Goal: Task Accomplishment & Management: Use online tool/utility

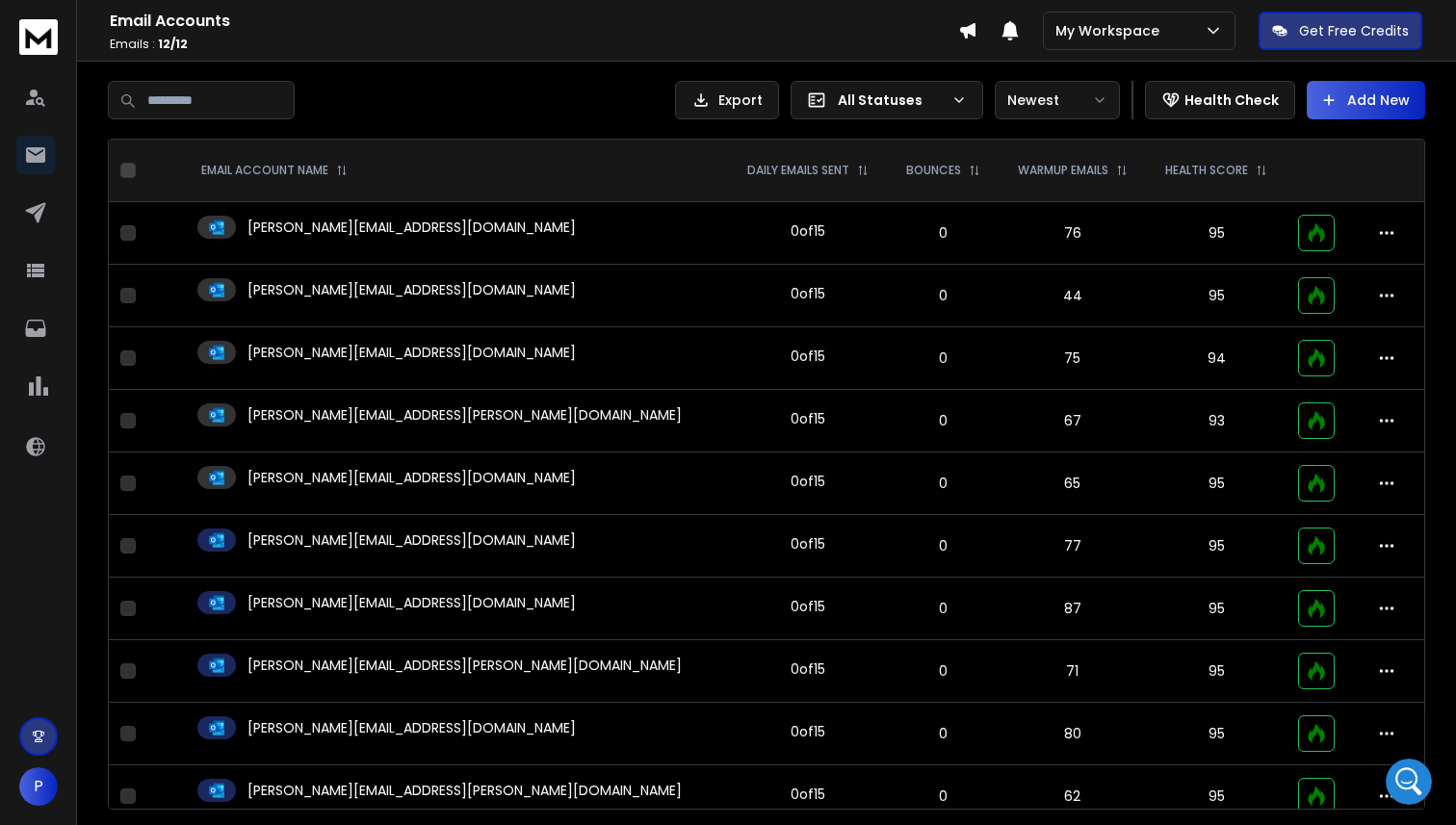
scroll to position [1904, 0]
click at [35, 104] on icon at bounding box center [36, 97] width 24 height 24
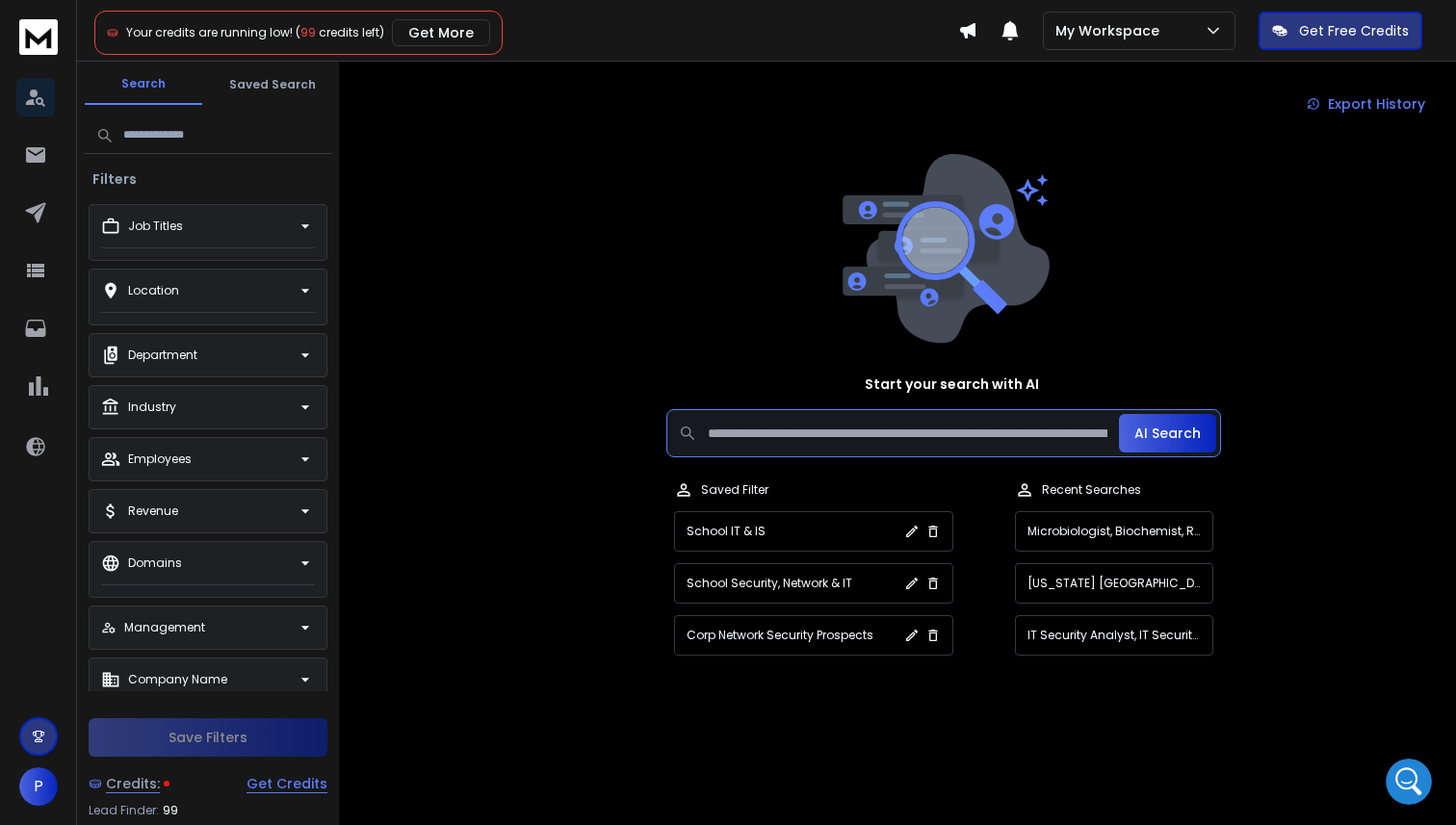
click at [148, 779] on span "Credits:" at bounding box center [132, 784] width 54 height 20
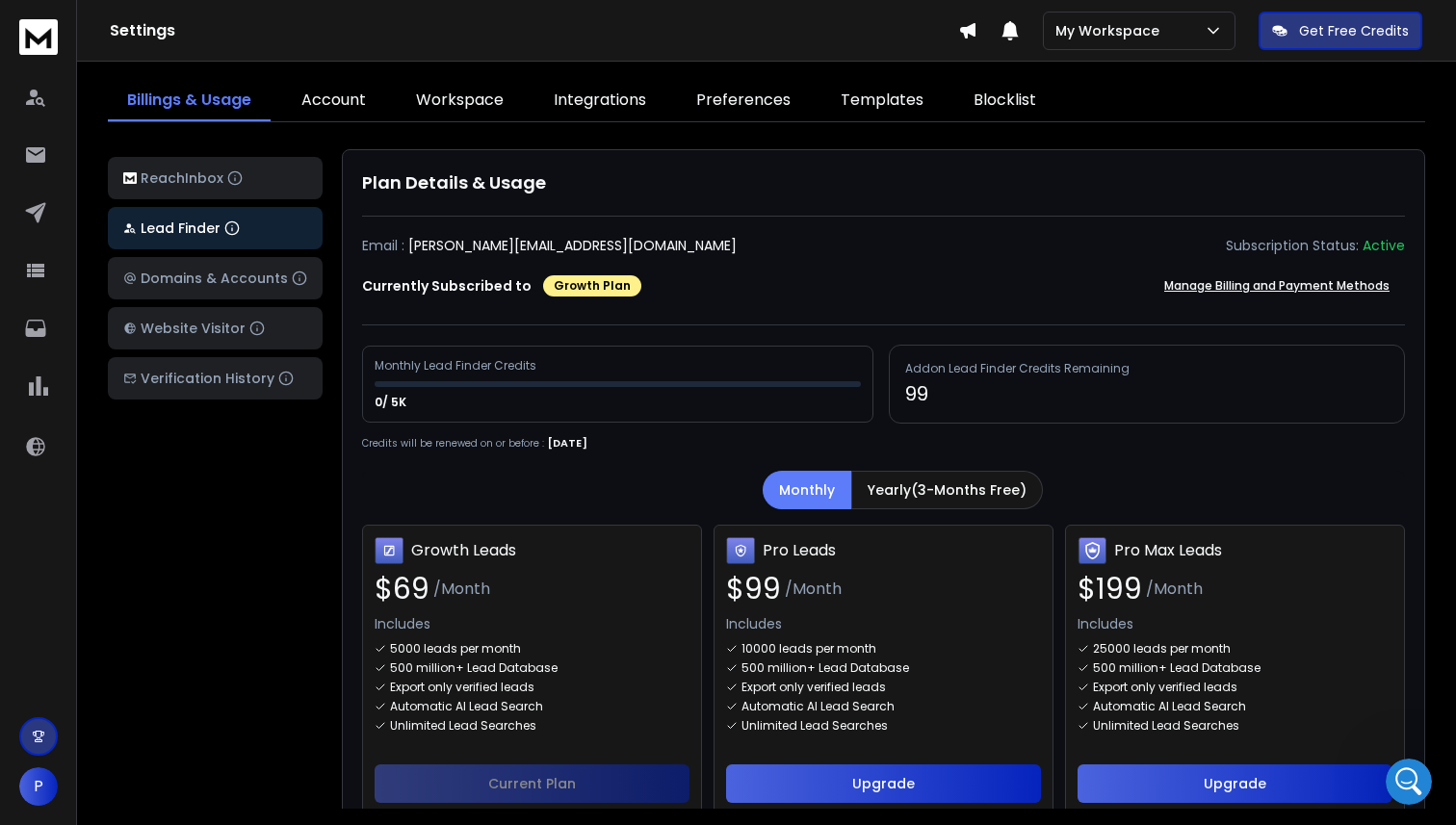
scroll to position [19, 0]
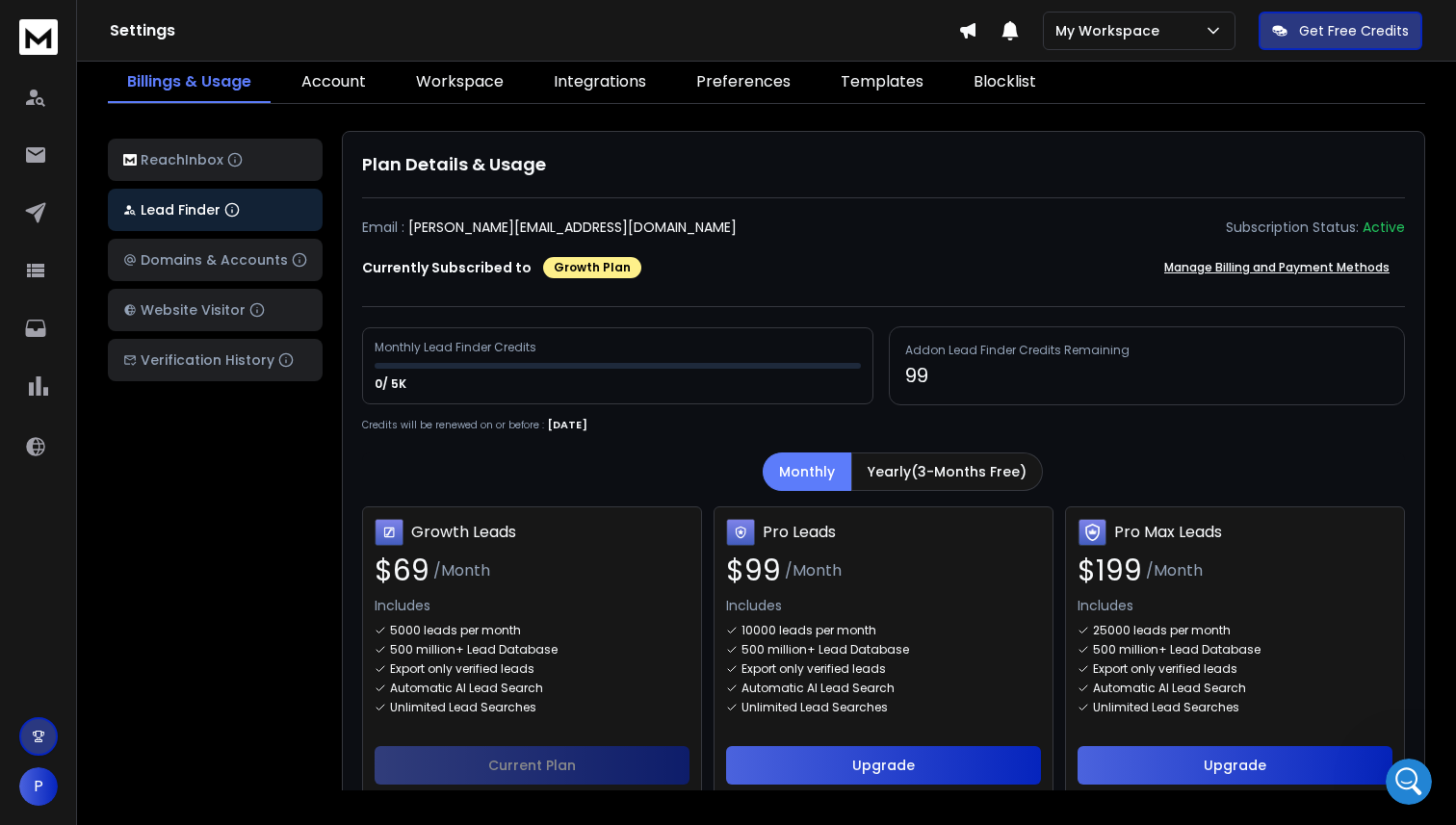
click at [335, 88] on link "Account" at bounding box center [334, 82] width 103 height 40
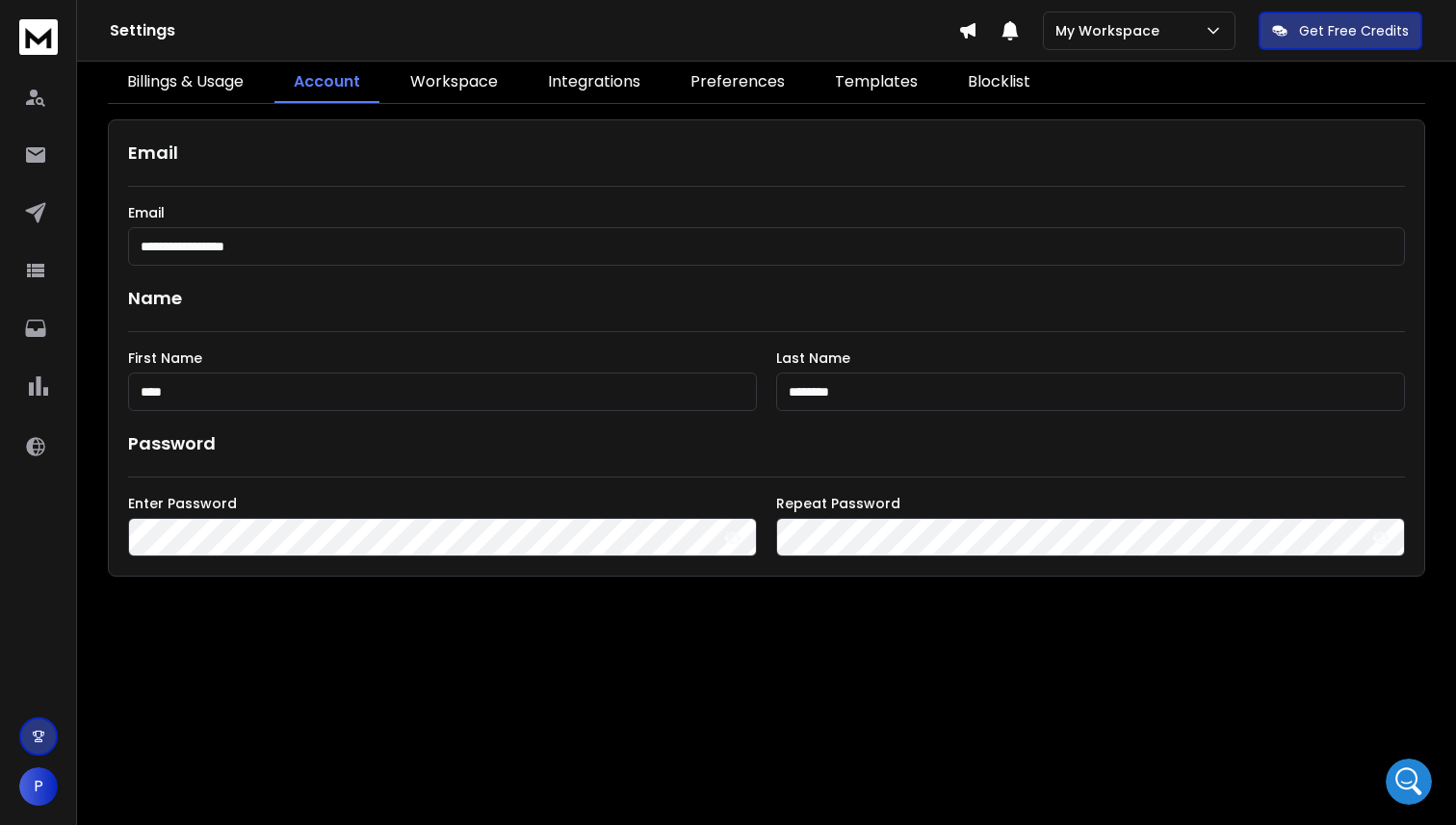
click at [229, 81] on link "Billings & Usage" at bounding box center [185, 82] width 155 height 40
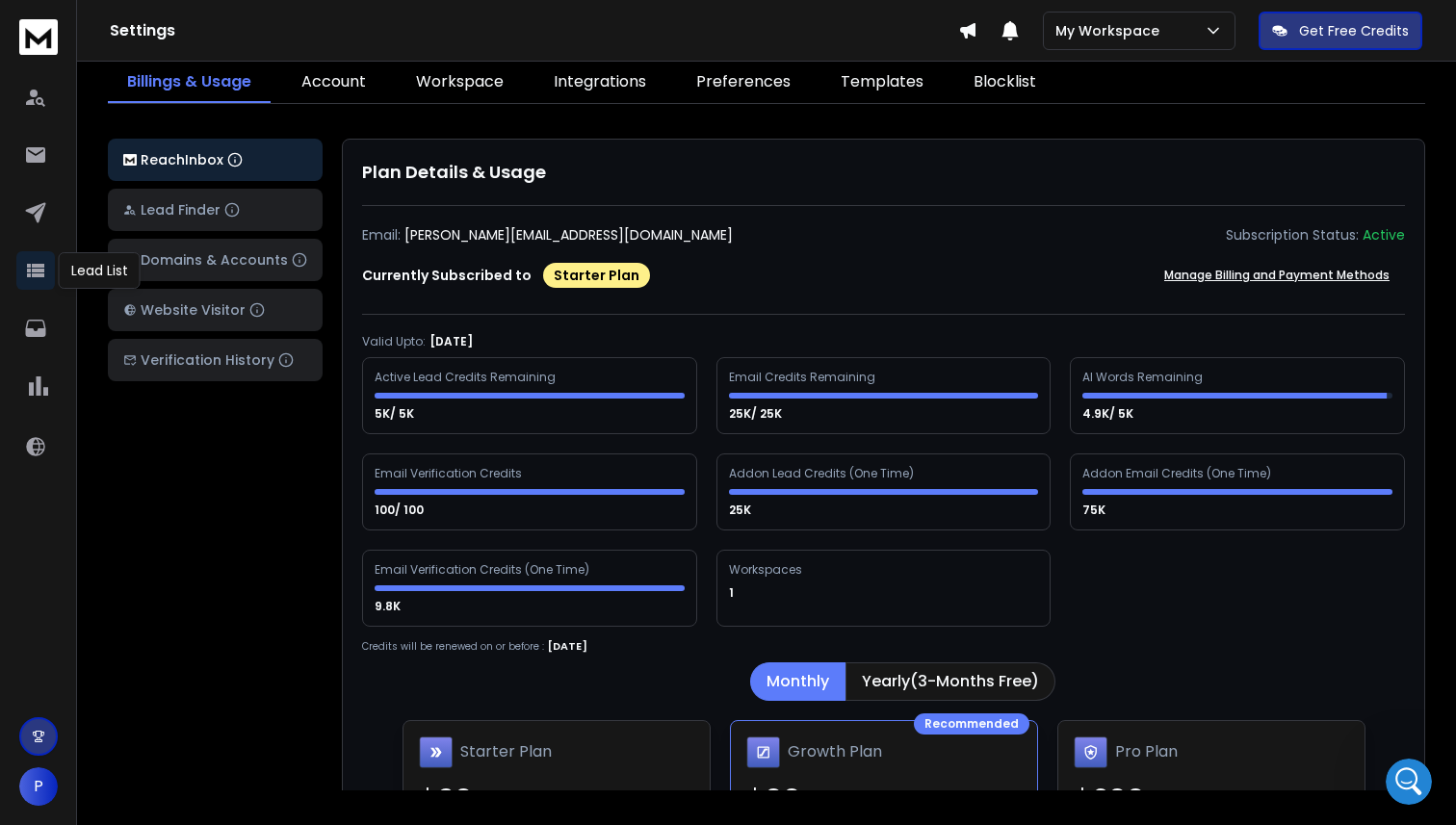
click at [38, 273] on icon at bounding box center [36, 271] width 24 height 24
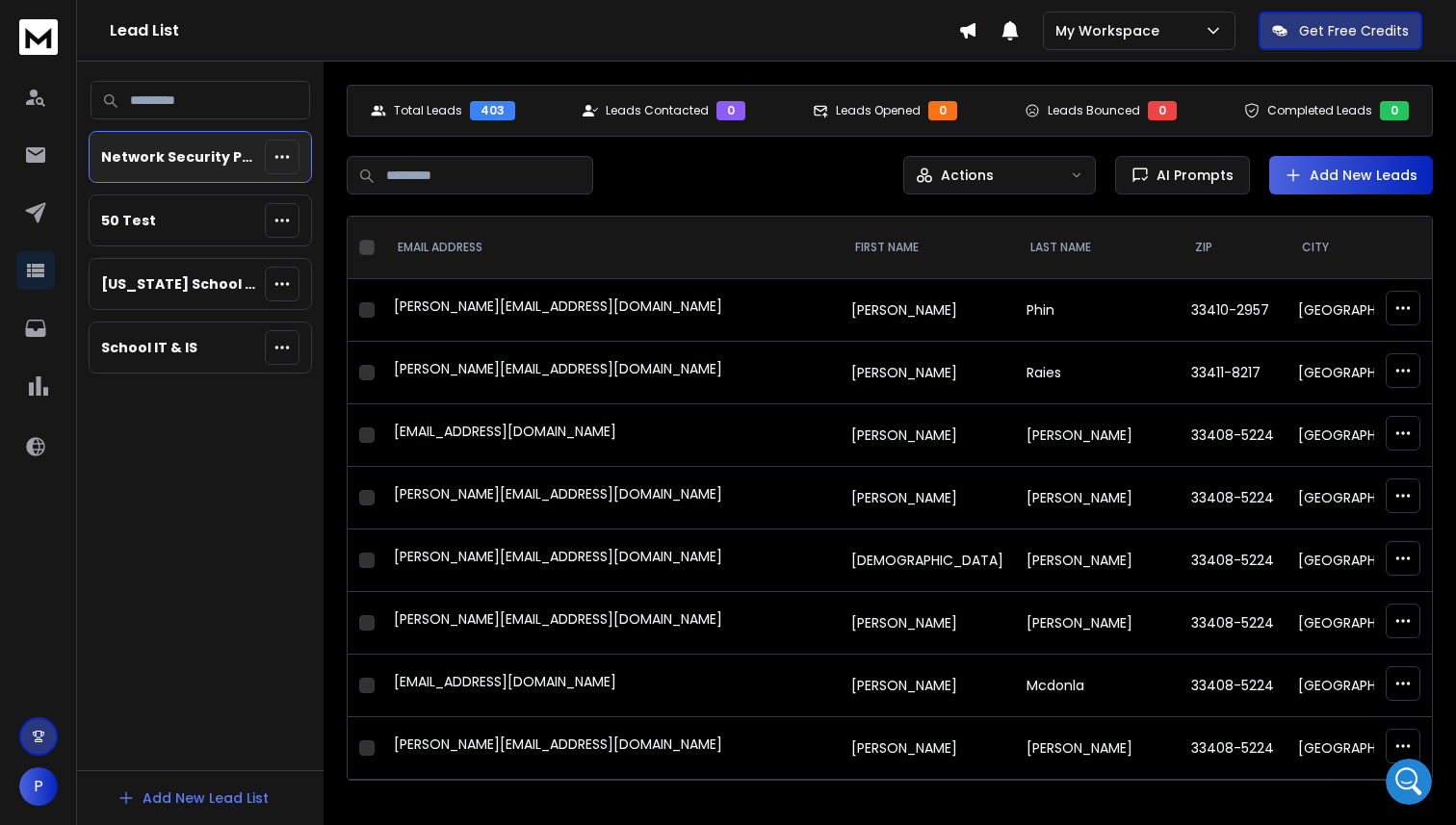
click at [147, 345] on p "School IT & IS" at bounding box center [149, 348] width 96 height 20
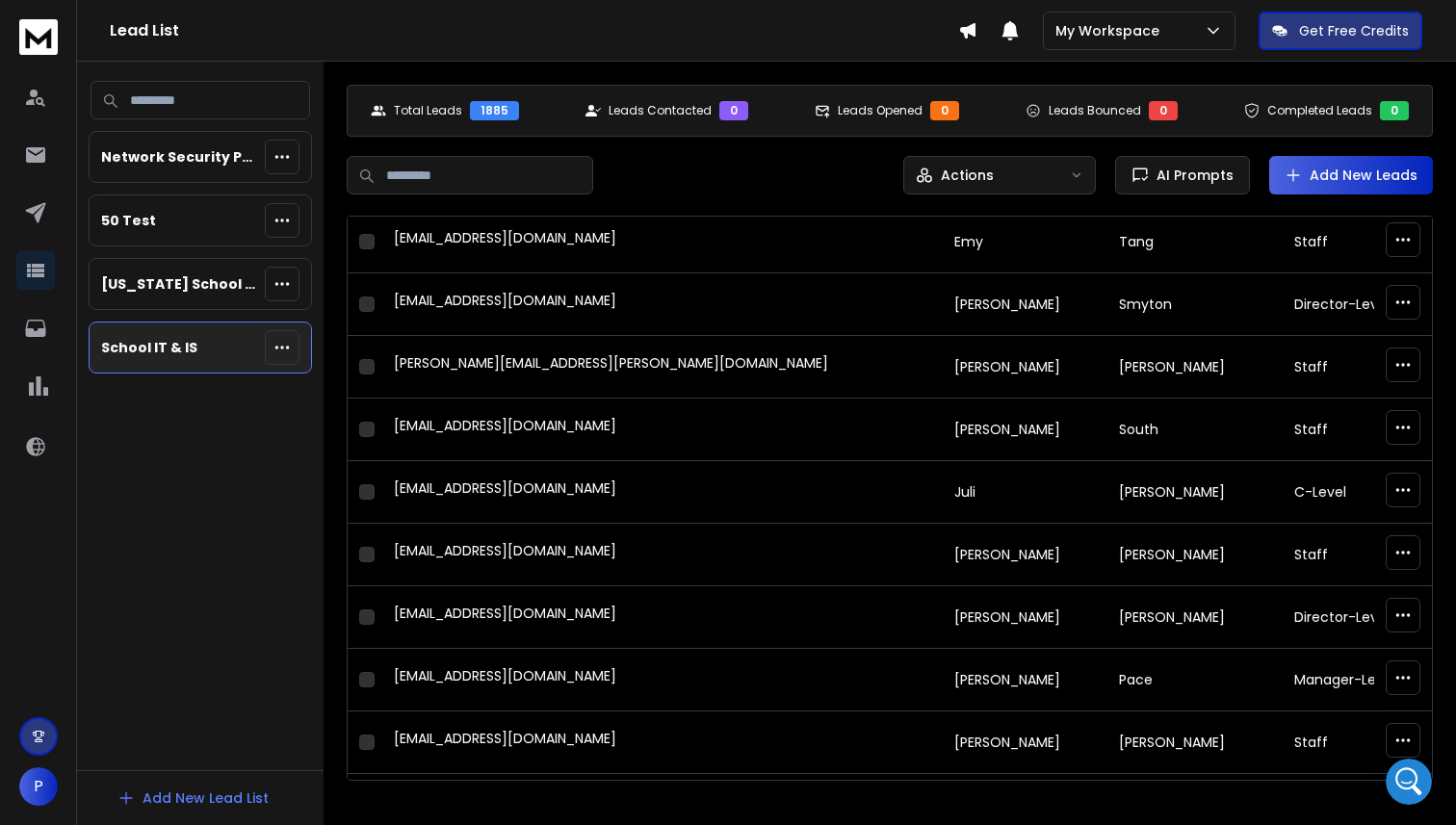
scroll to position [0, 3]
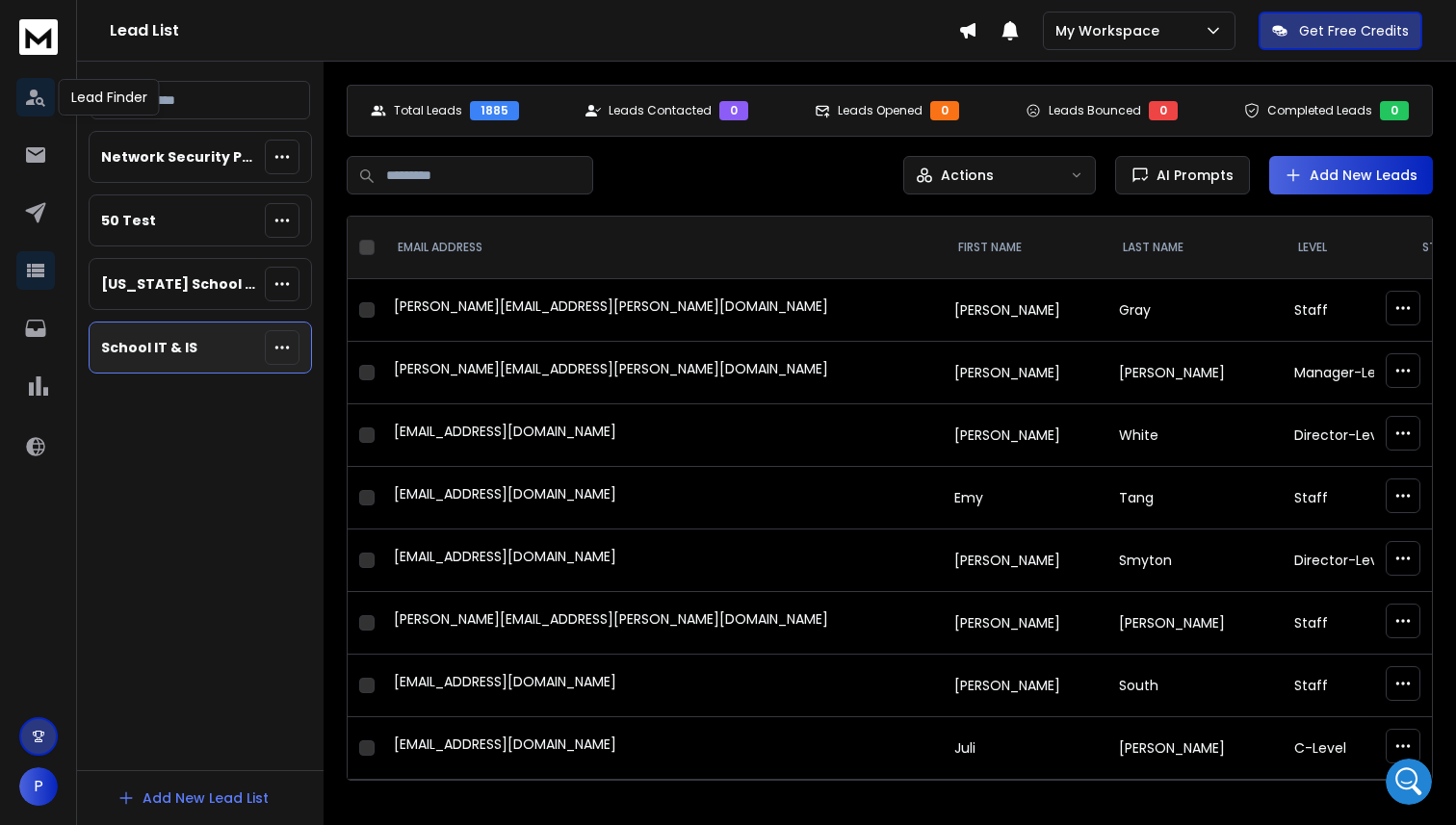
click at [31, 99] on icon at bounding box center [36, 102] width 20 height 10
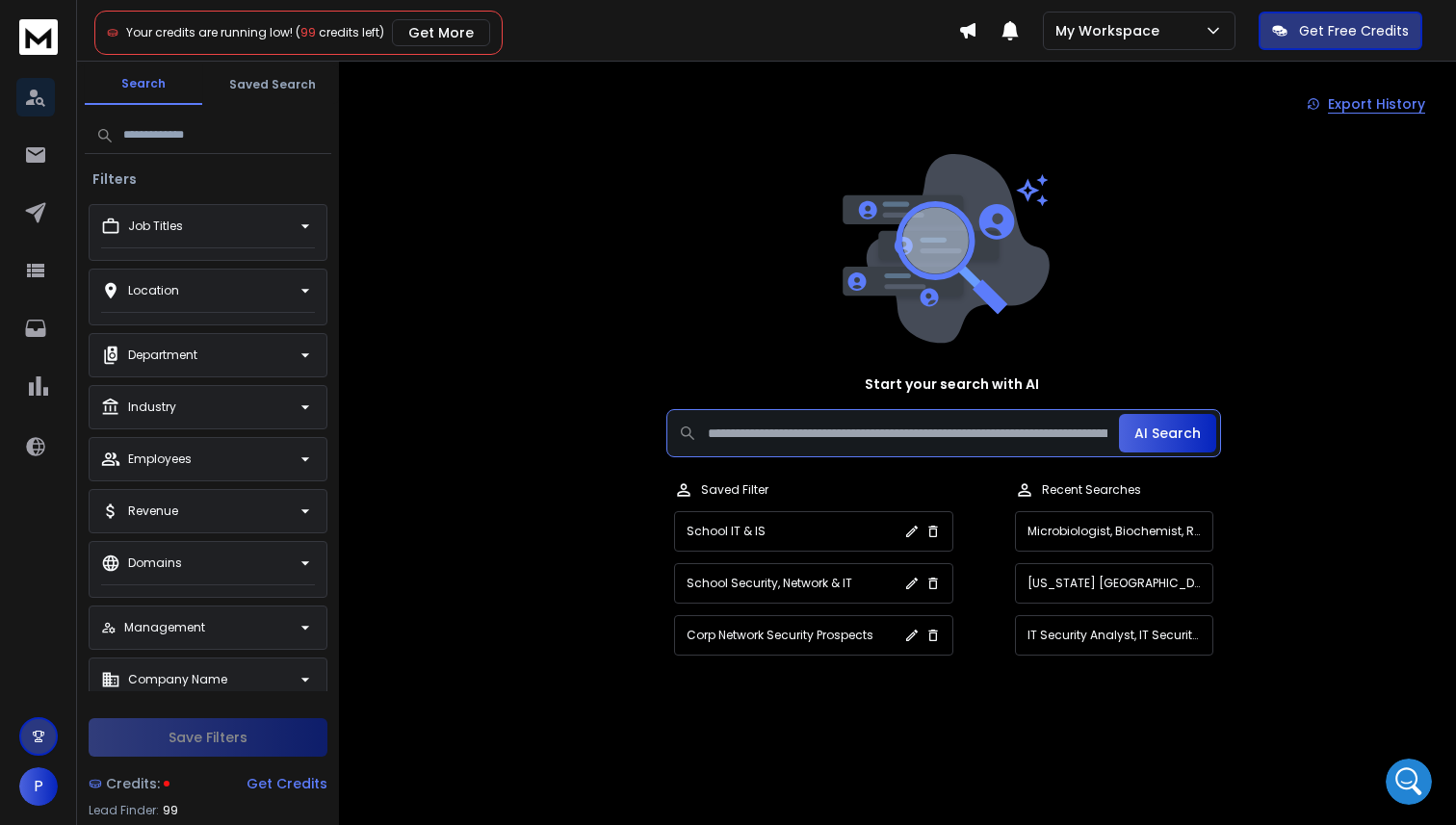
click at [1369, 102] on link "Export History" at bounding box center [1366, 103] width 149 height 38
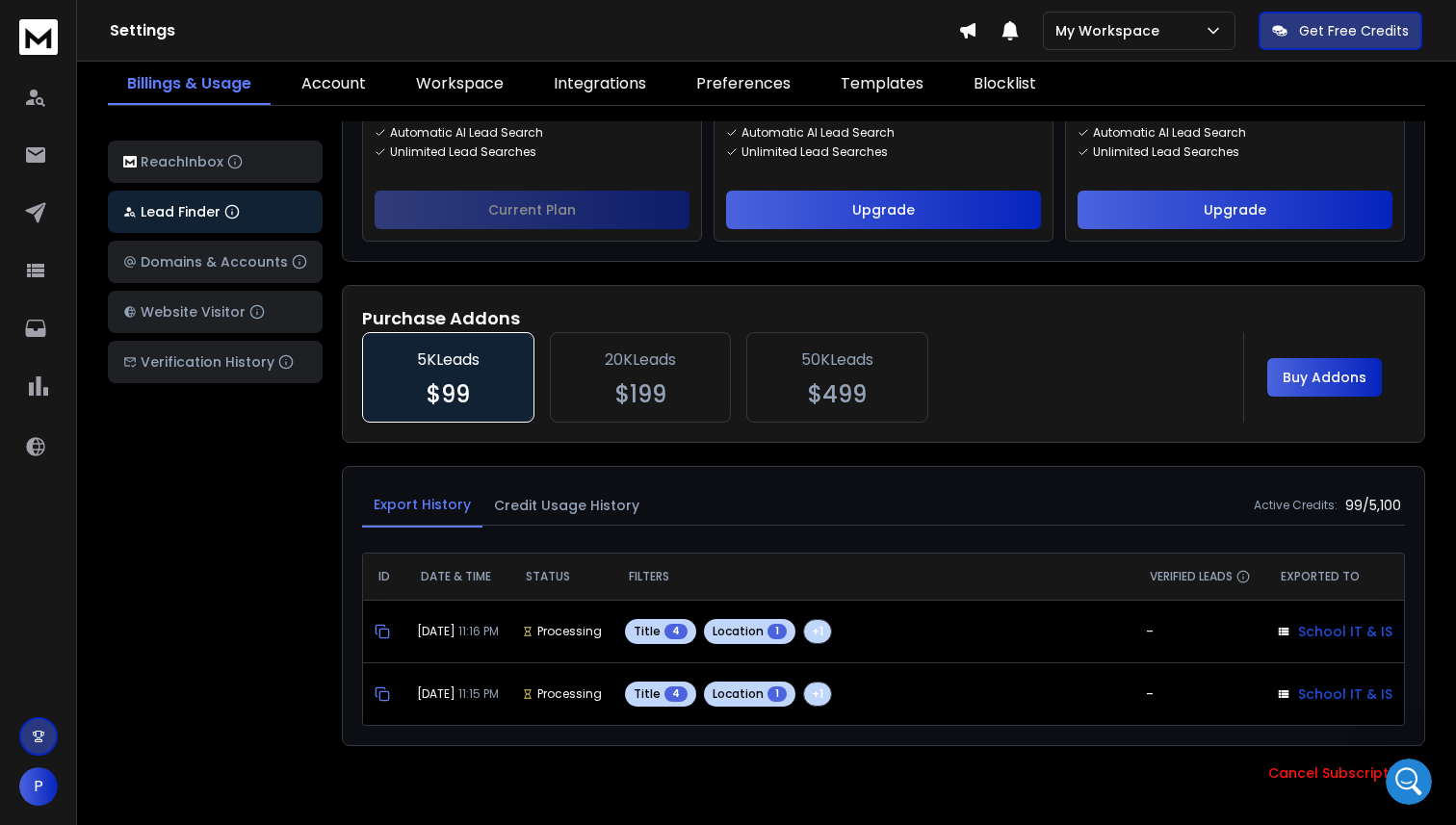
scroll to position [19, 0]
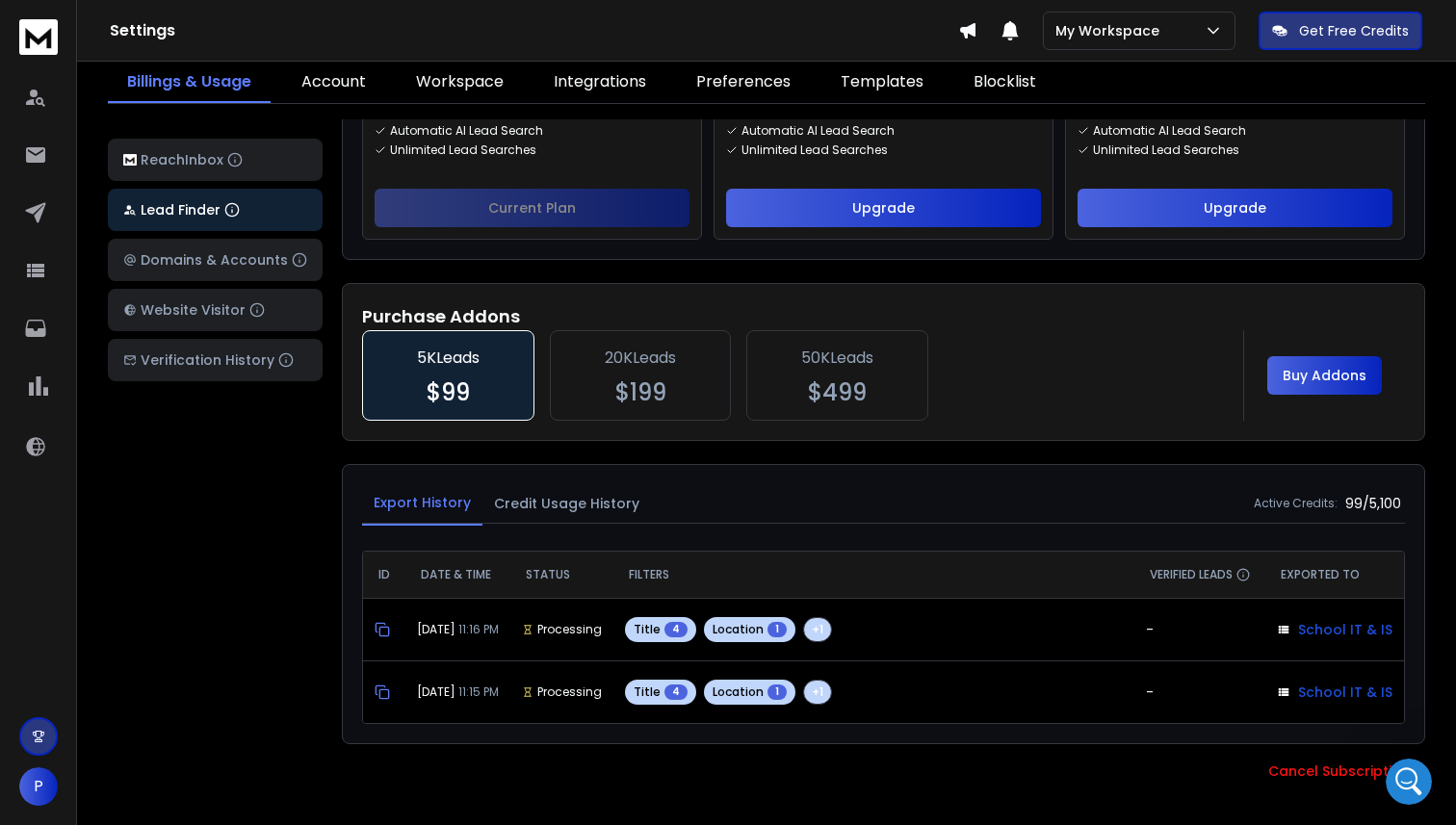
click at [582, 500] on button "Credit Usage History" at bounding box center [567, 503] width 169 height 42
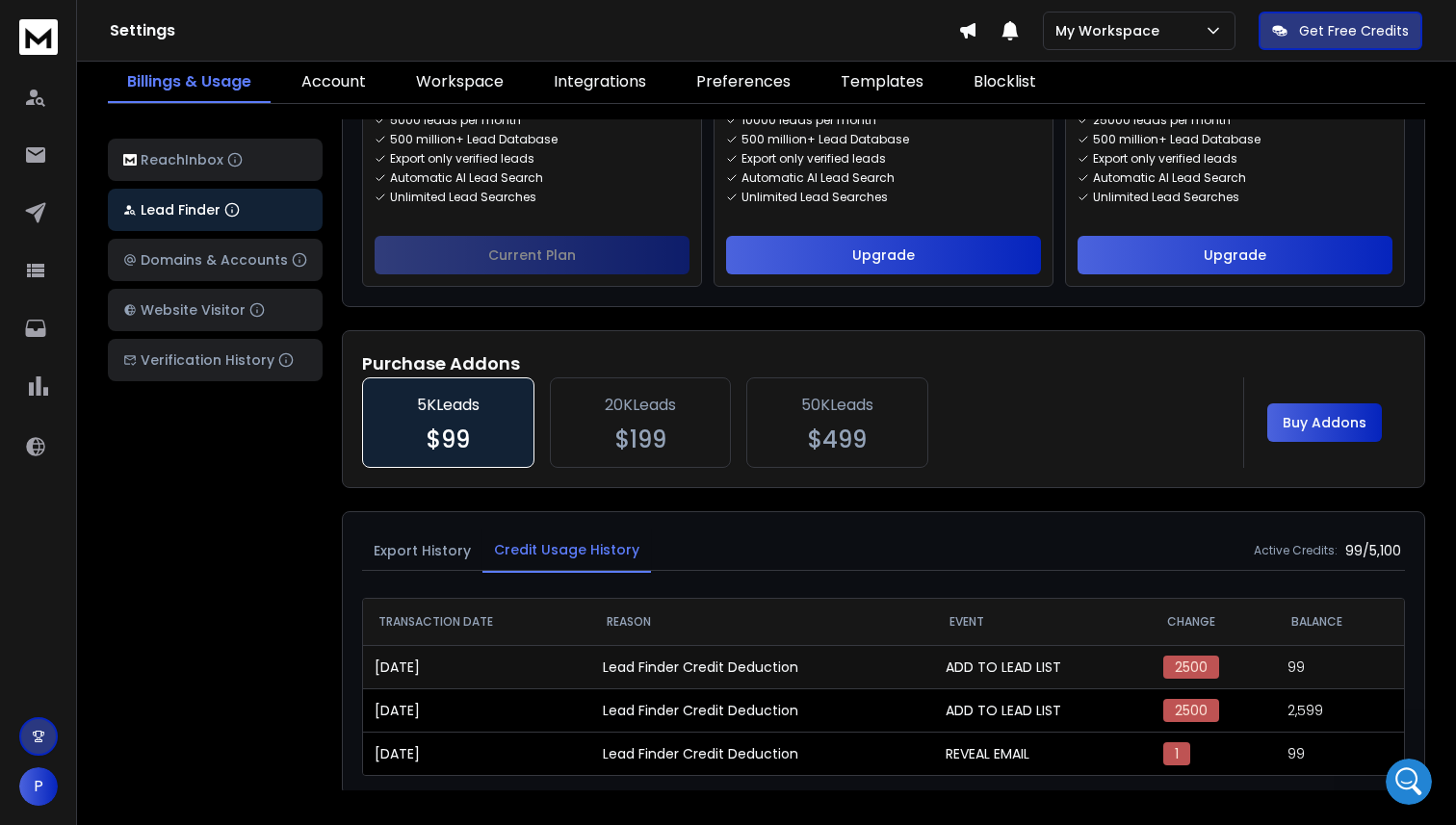
scroll to position [562, 0]
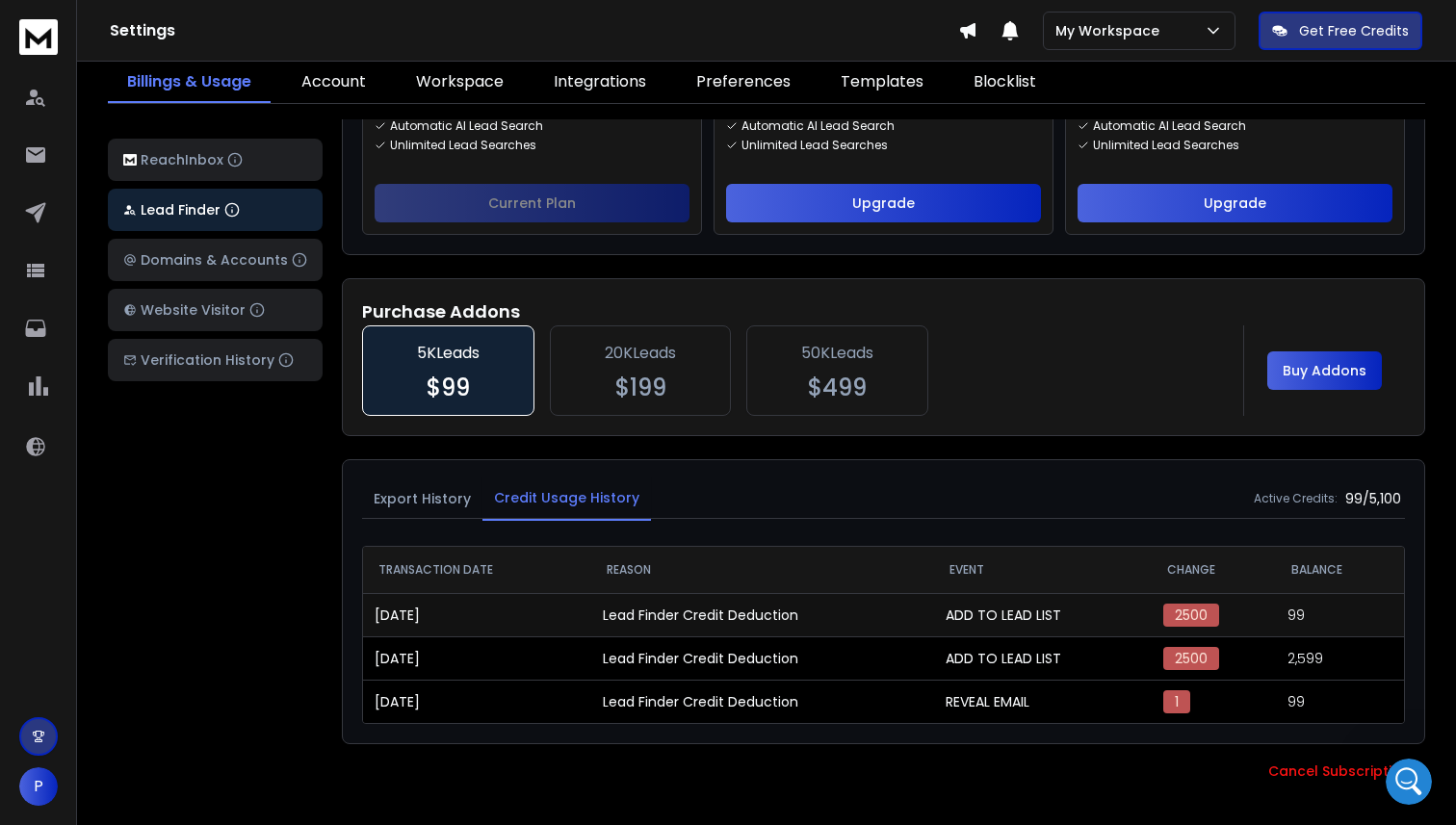
click at [999, 613] on h3 "ADD TO LEAD LIST" at bounding box center [1043, 615] width 194 height 20
click at [958, 613] on h3 "ADD TO LEAD LIST" at bounding box center [1043, 615] width 194 height 20
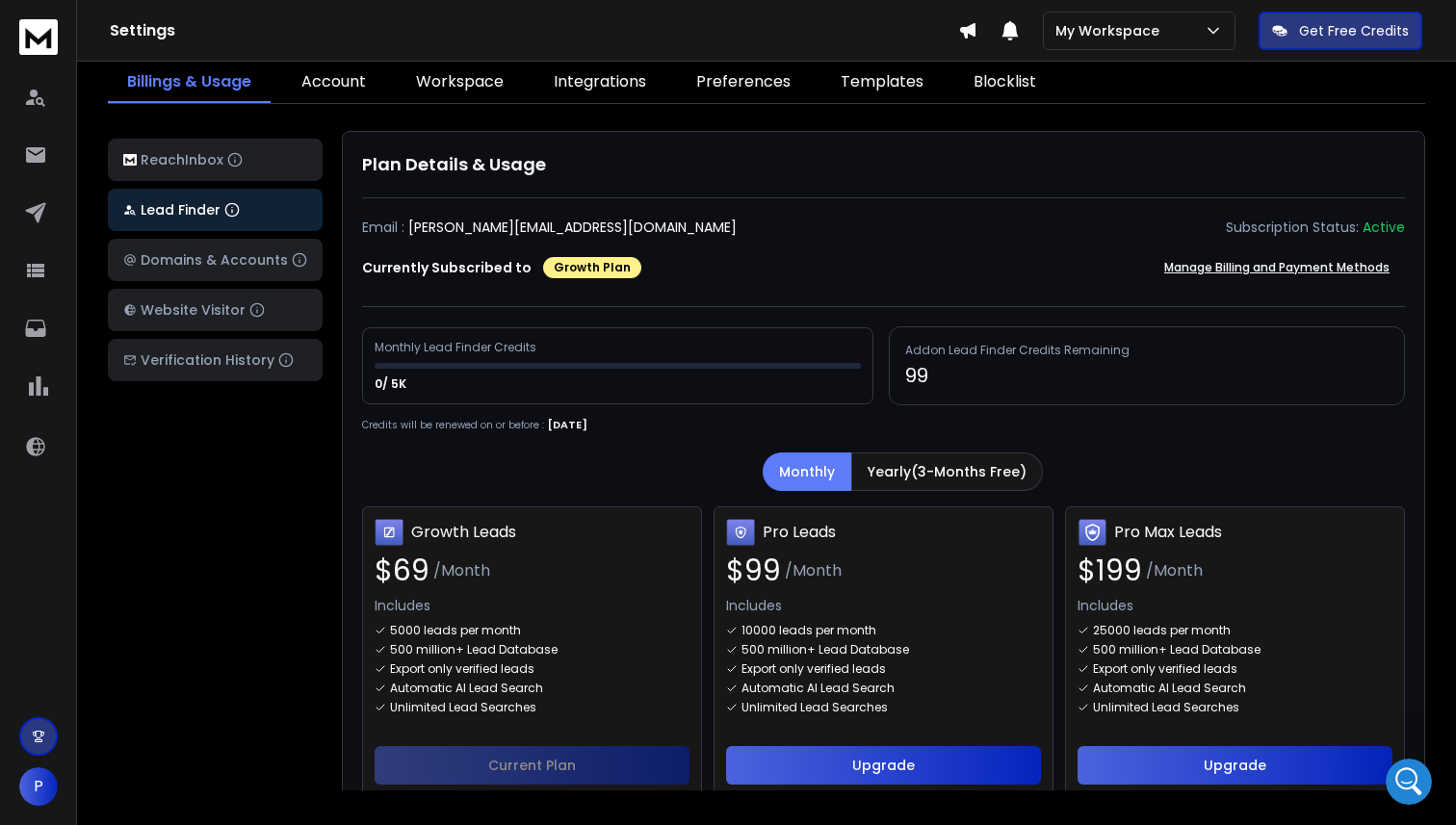
scroll to position [0, 0]
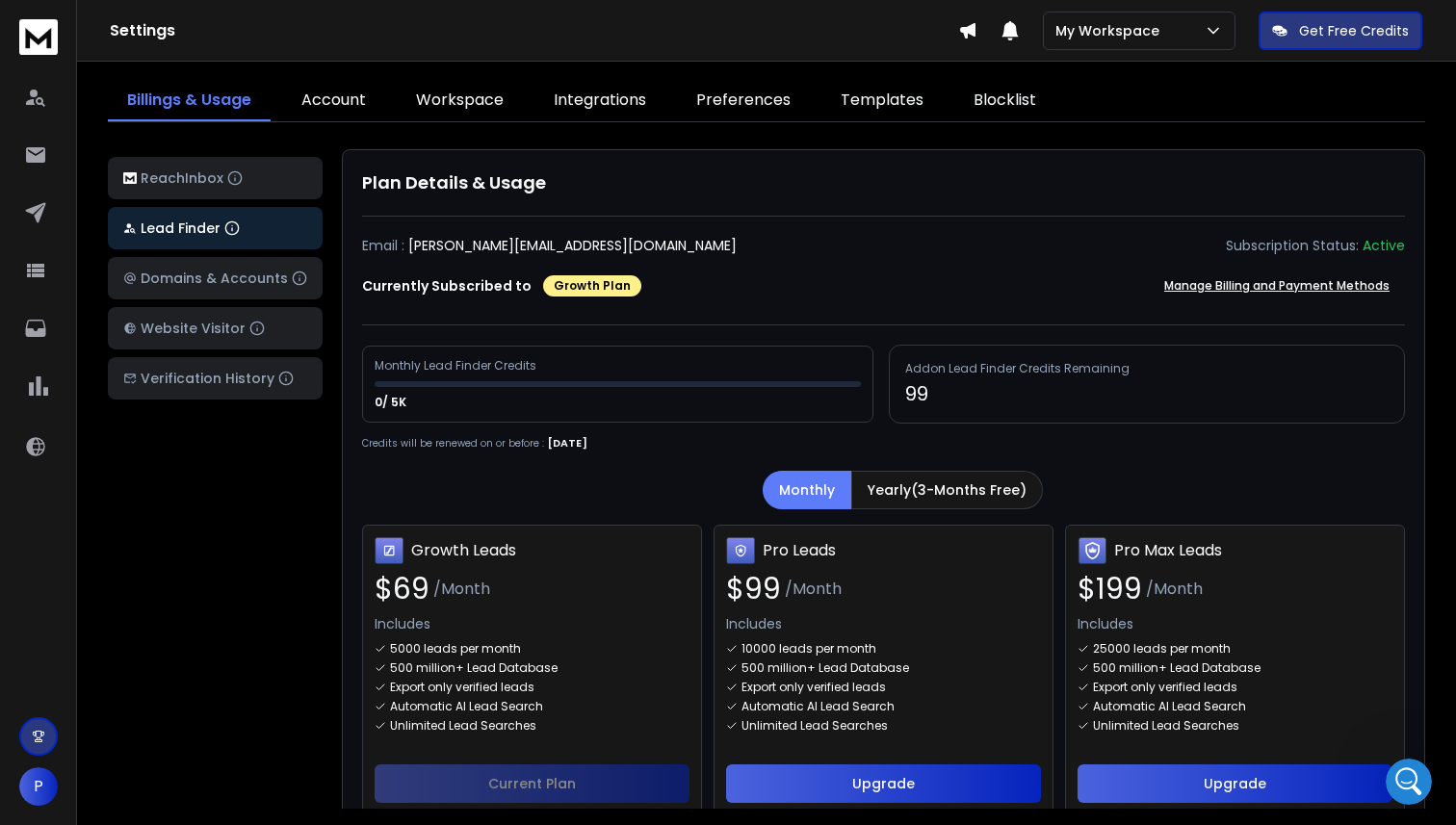
click at [1410, 785] on icon "Open Intercom Messenger" at bounding box center [1409, 782] width 31 height 31
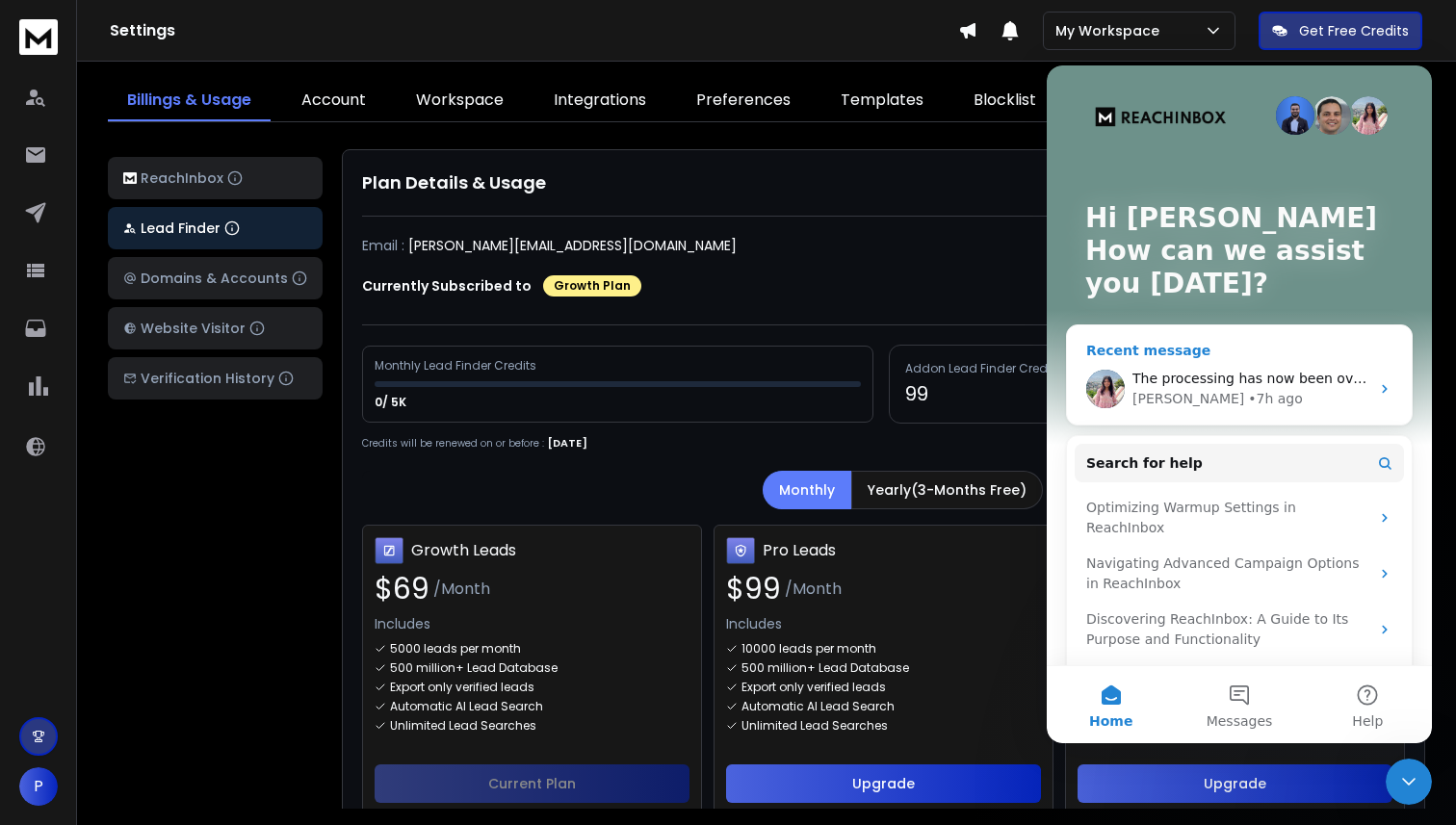
click at [1244, 376] on span "The processing has now been over 48 hours. No credit is showing." at bounding box center [1355, 379] width 446 height 16
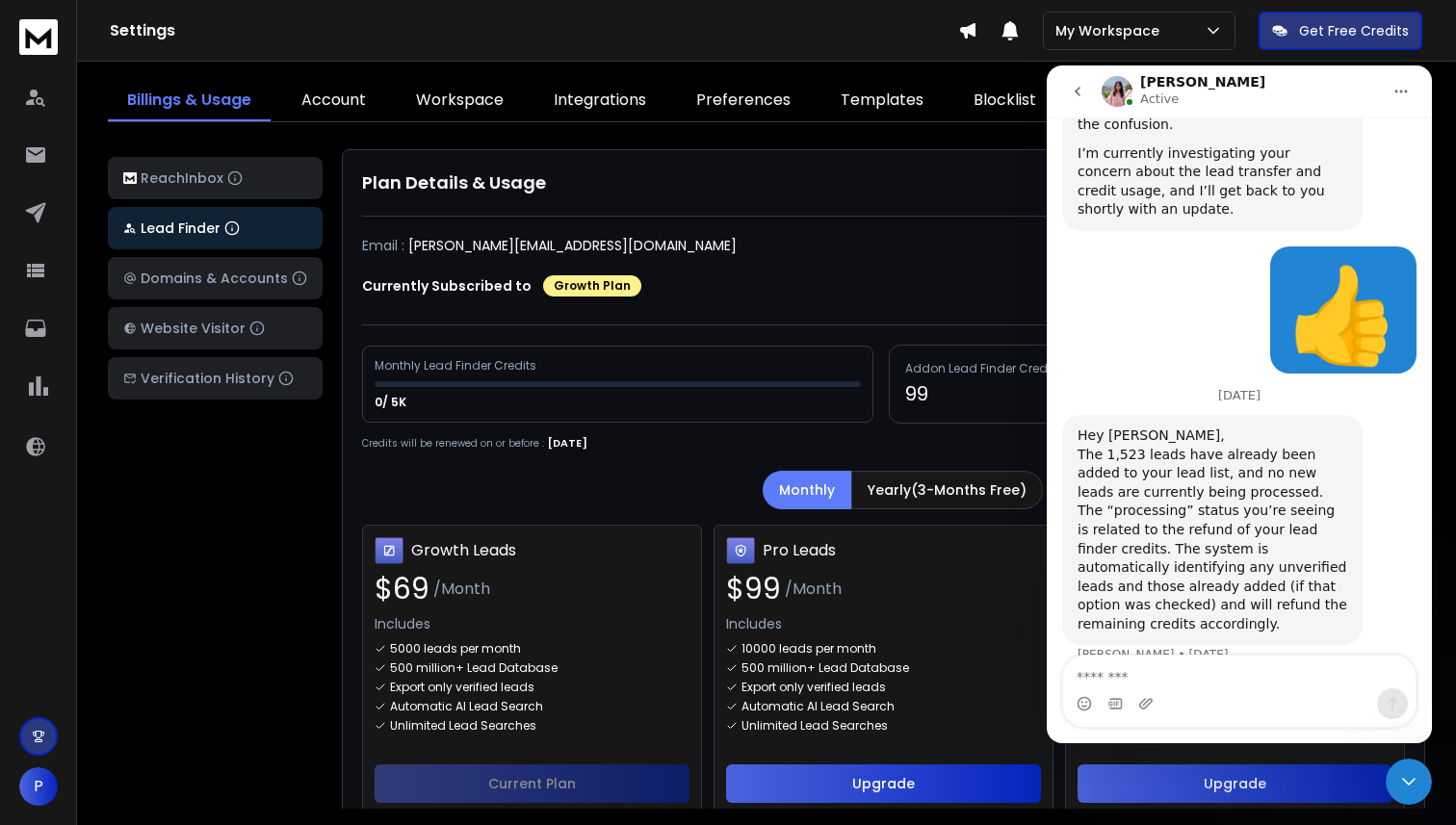
click at [1076, 87] on icon "go back" at bounding box center [1078, 91] width 16 height 16
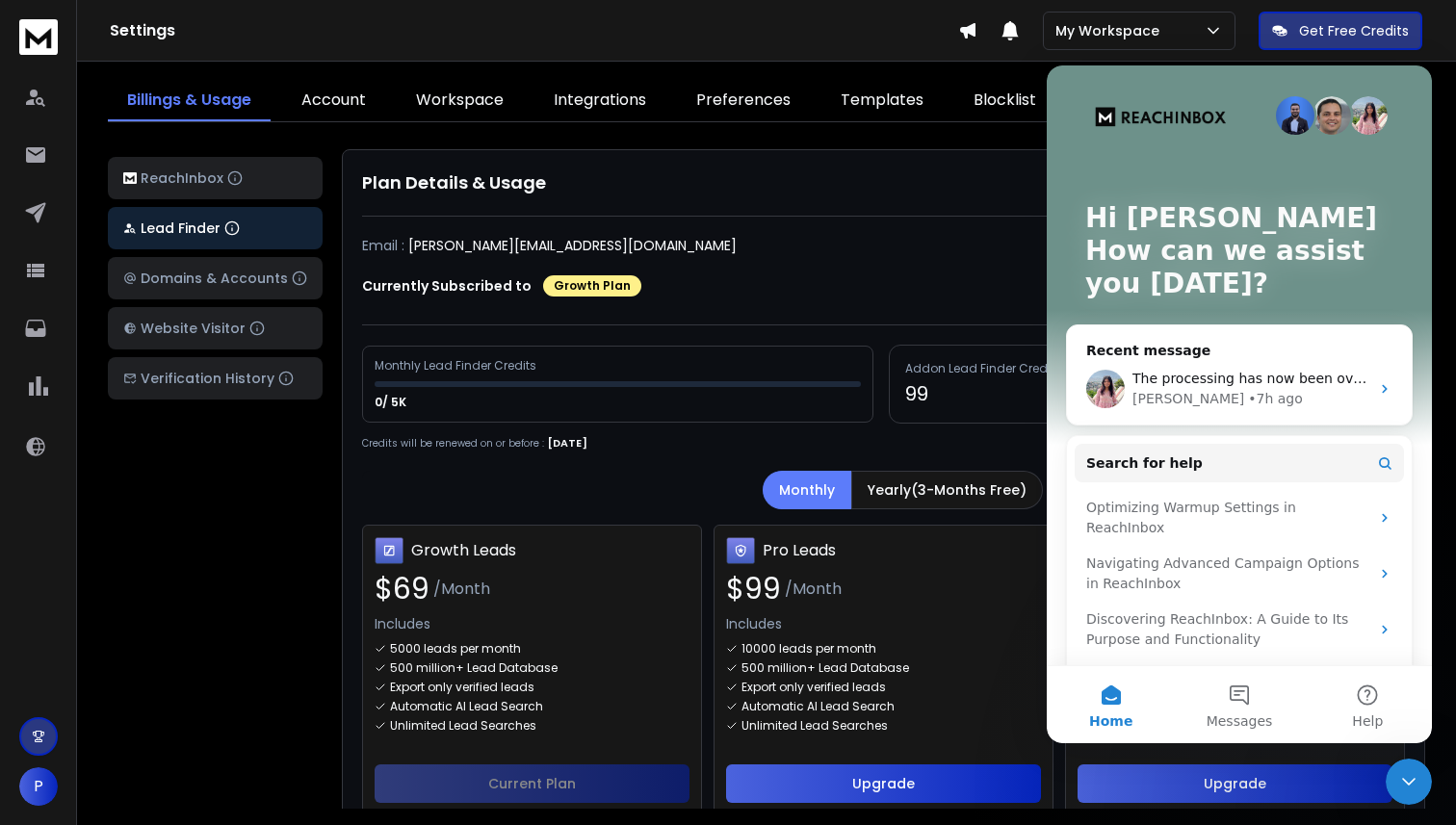
click at [202, 707] on div "ReachInbox Lead Finder Domains & Accounts Website Visitor Verification History …" at bounding box center [766, 473] width 1318 height 671
click at [334, 106] on link "Account" at bounding box center [334, 100] width 103 height 40
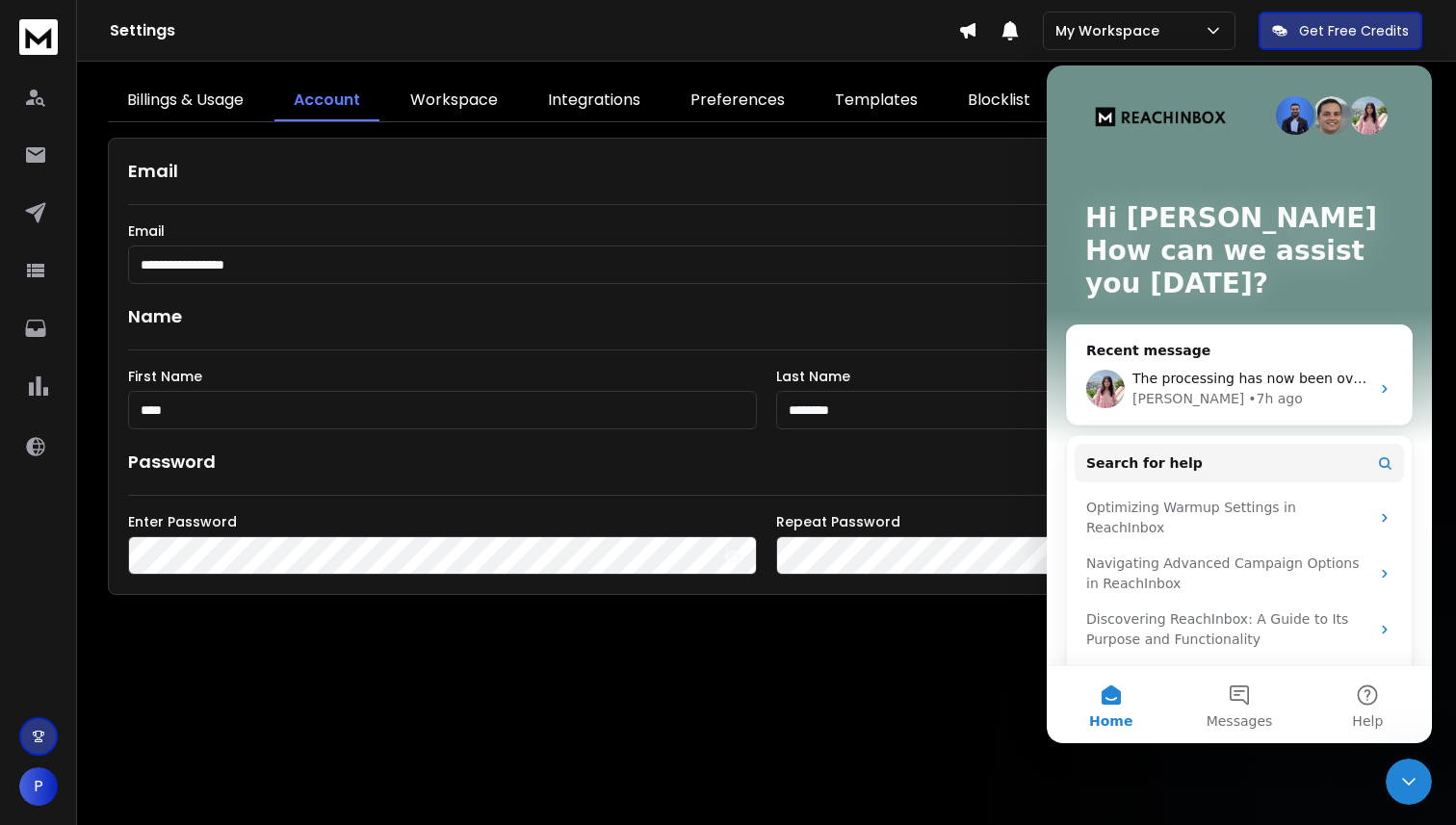
click at [242, 99] on link "Billings & Usage" at bounding box center [185, 100] width 155 height 40
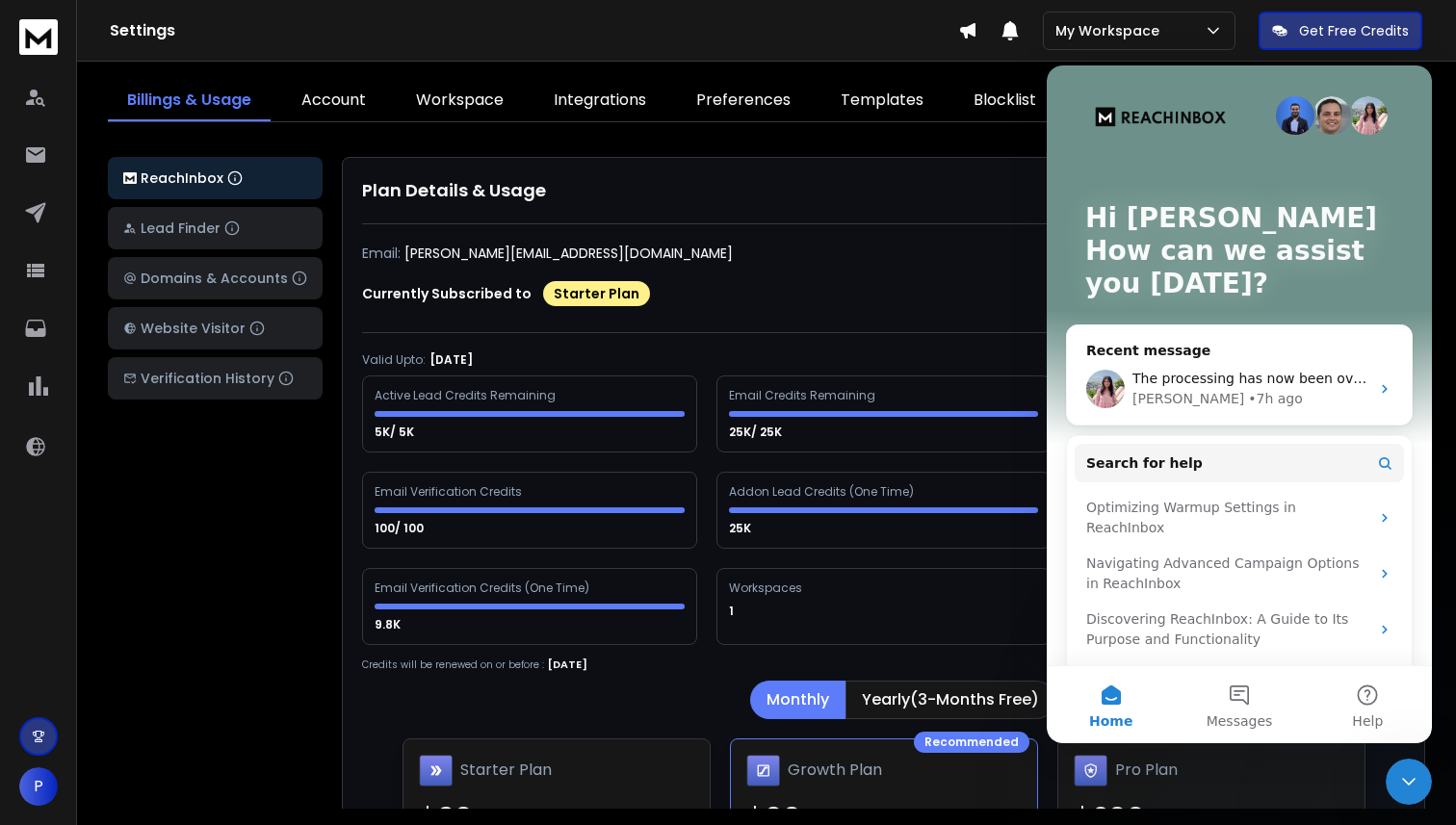
click at [451, 440] on div "Active Lead Credits Remaining 5K/ 5K" at bounding box center [530, 414] width 336 height 77
click at [38, 100] on icon at bounding box center [36, 97] width 24 height 24
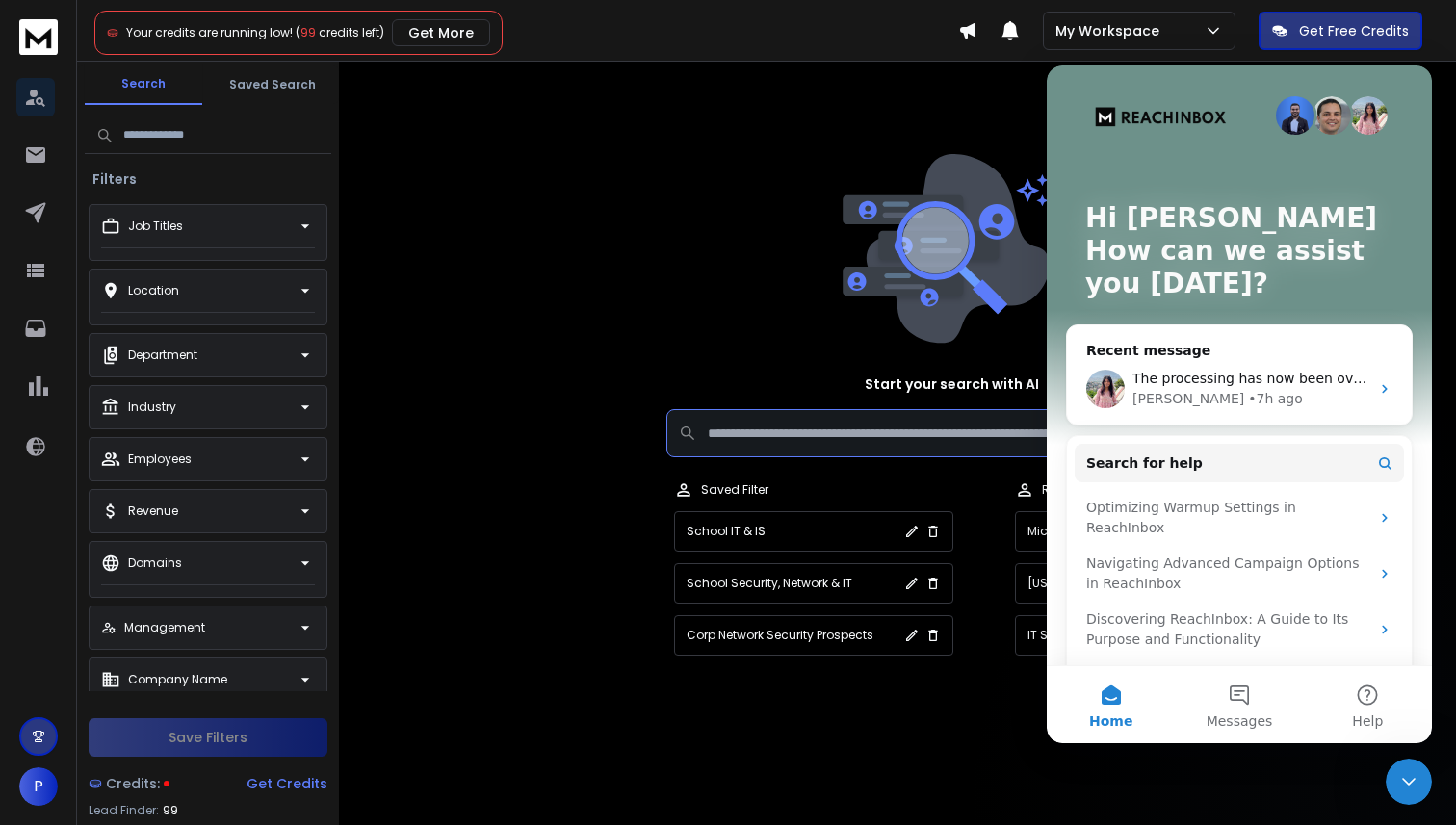
click at [743, 531] on p "School IT & IS" at bounding box center [726, 532] width 78 height 16
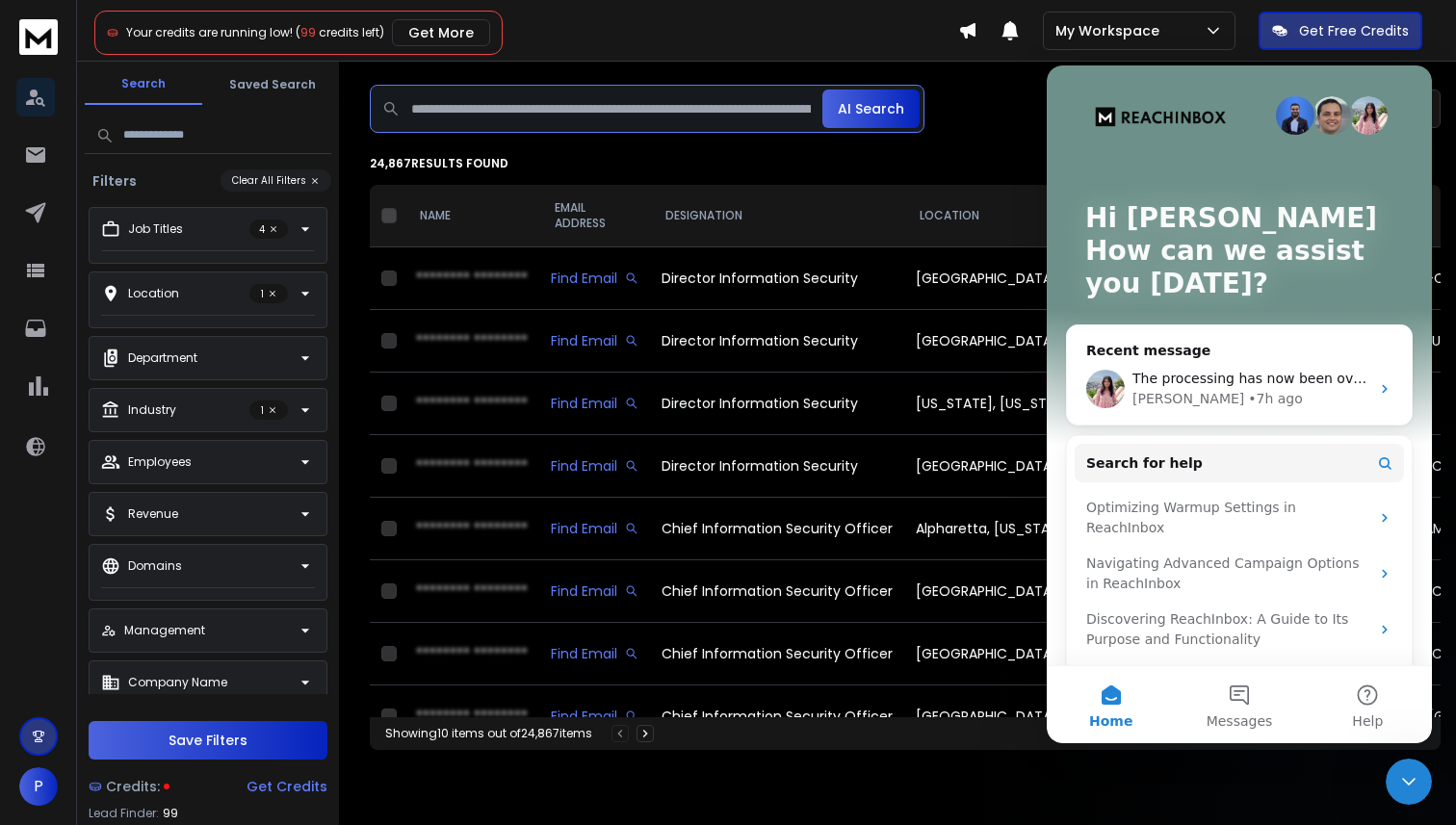
click at [1413, 781] on icon "Close Intercom Messenger" at bounding box center [1409, 782] width 14 height 8
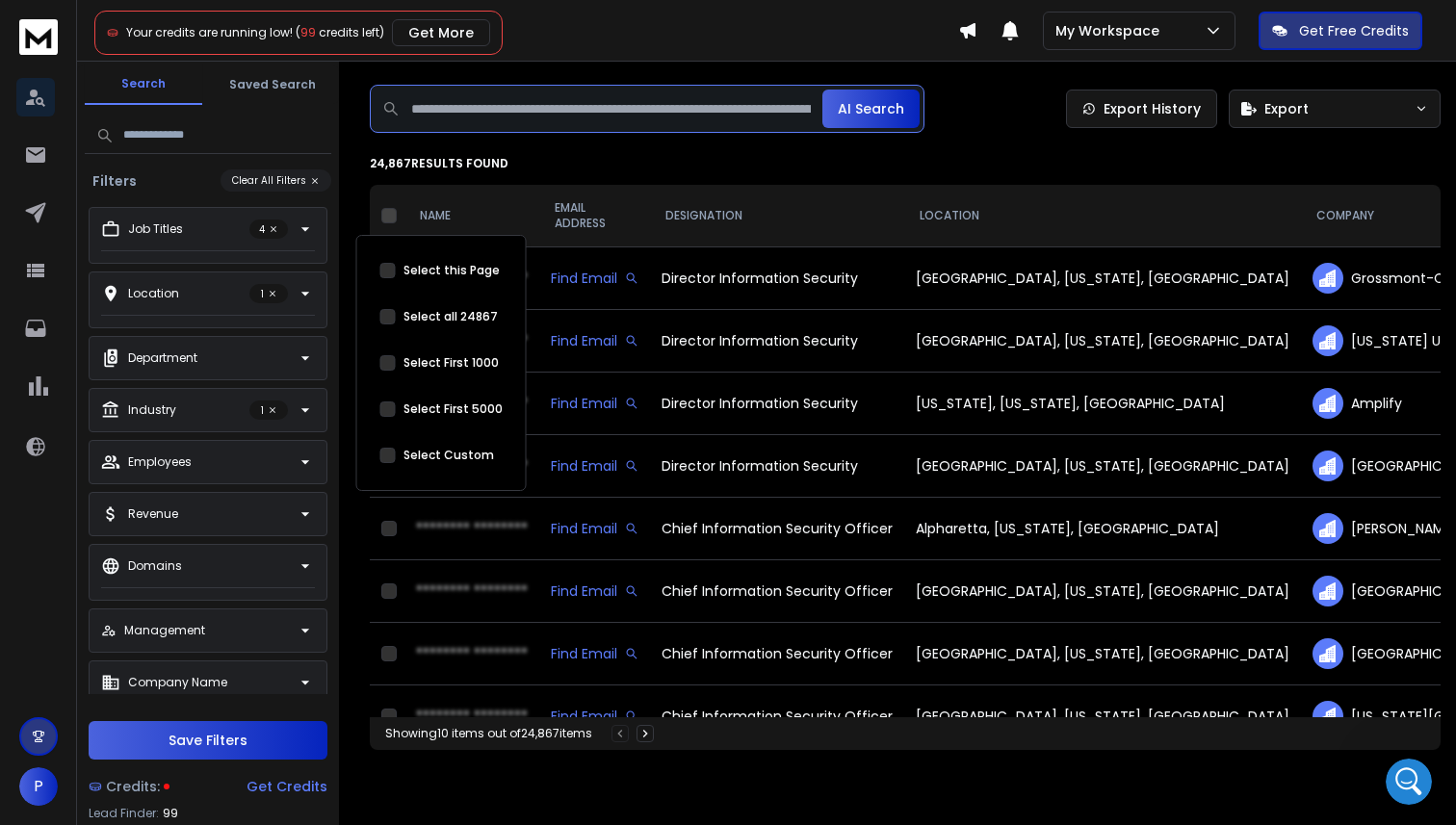
click at [422, 455] on label "Select Custom" at bounding box center [448, 455] width 90 height 16
click at [392, 454] on button "Select this Page" at bounding box center [389, 455] width 16 height 16
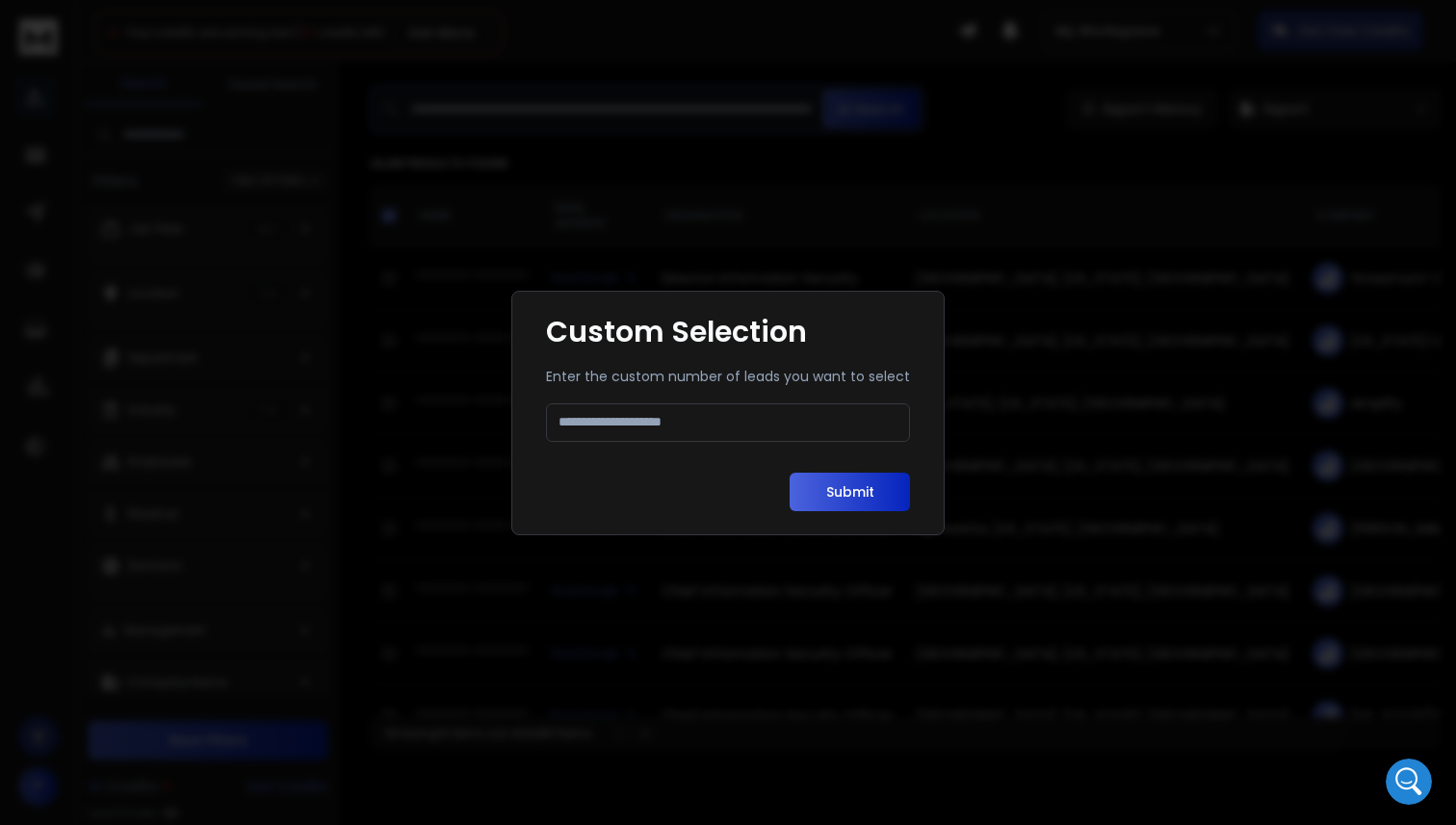
click at [651, 421] on input "number" at bounding box center [728, 422] width 364 height 38
type input "***"
click at [838, 492] on button "Submit" at bounding box center [850, 491] width 121 height 38
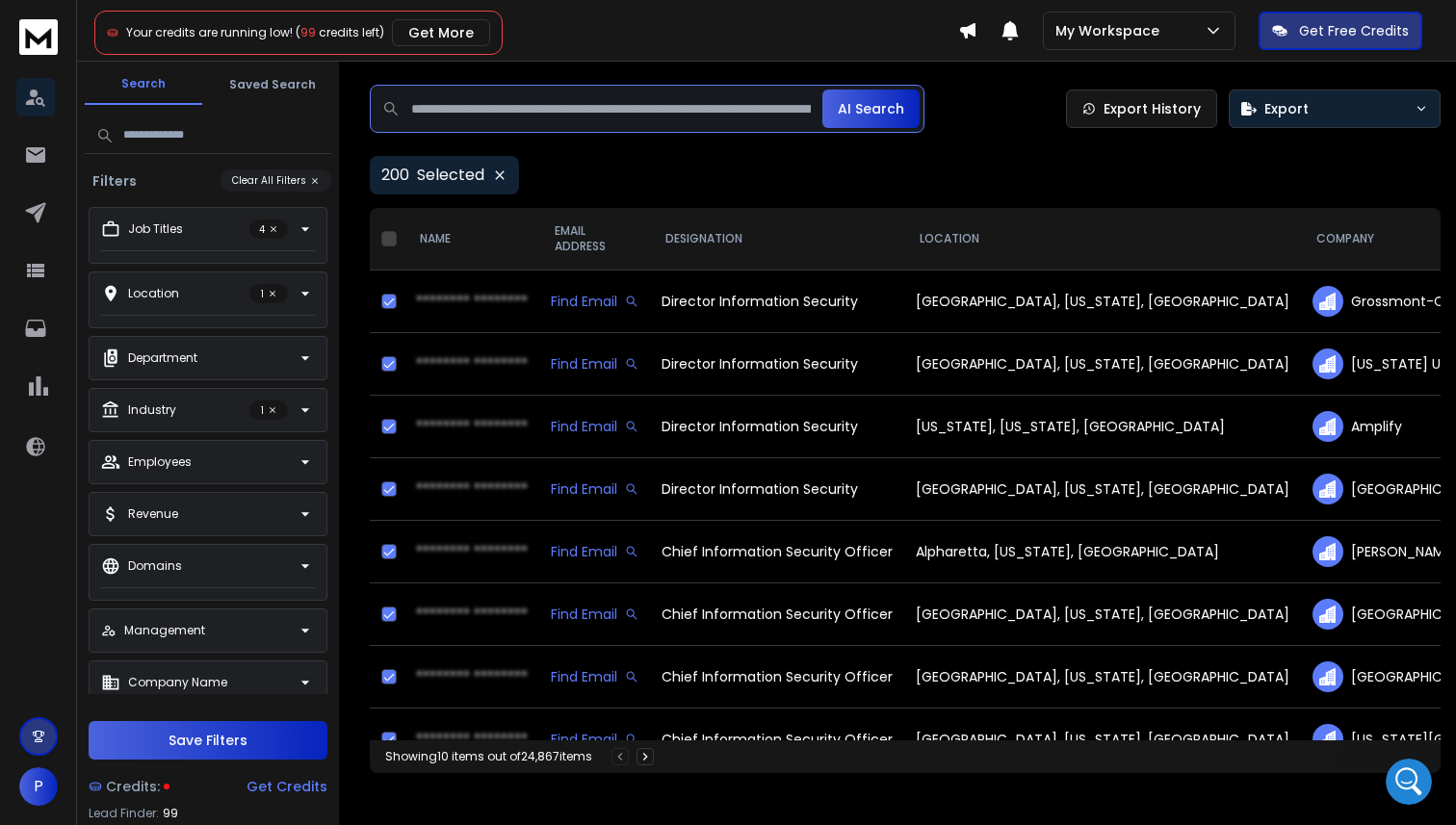
click at [1419, 108] on icon "button" at bounding box center [1421, 109] width 7 height 4
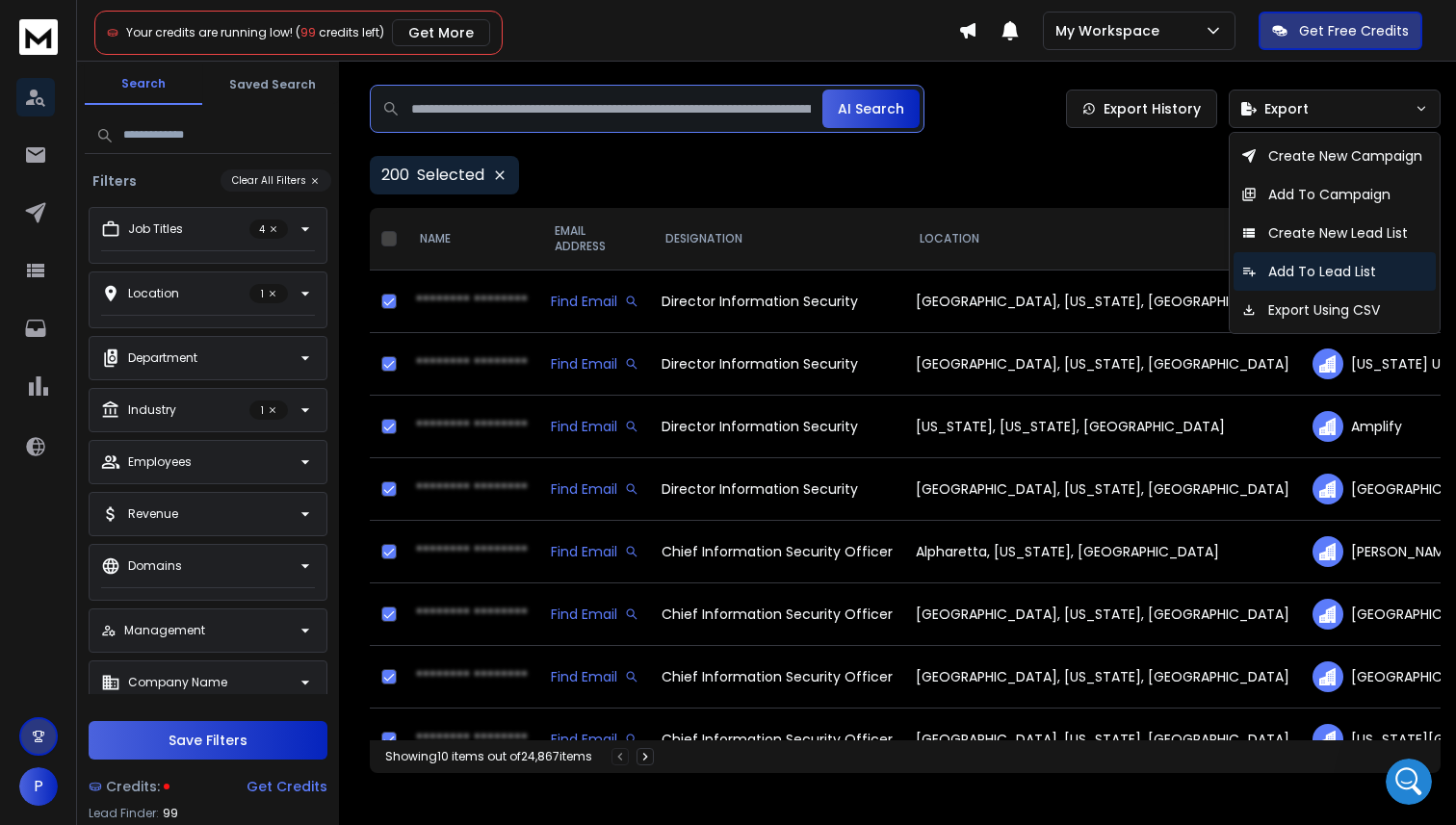
click at [1340, 272] on p "Add To Lead List" at bounding box center [1323, 271] width 116 height 26
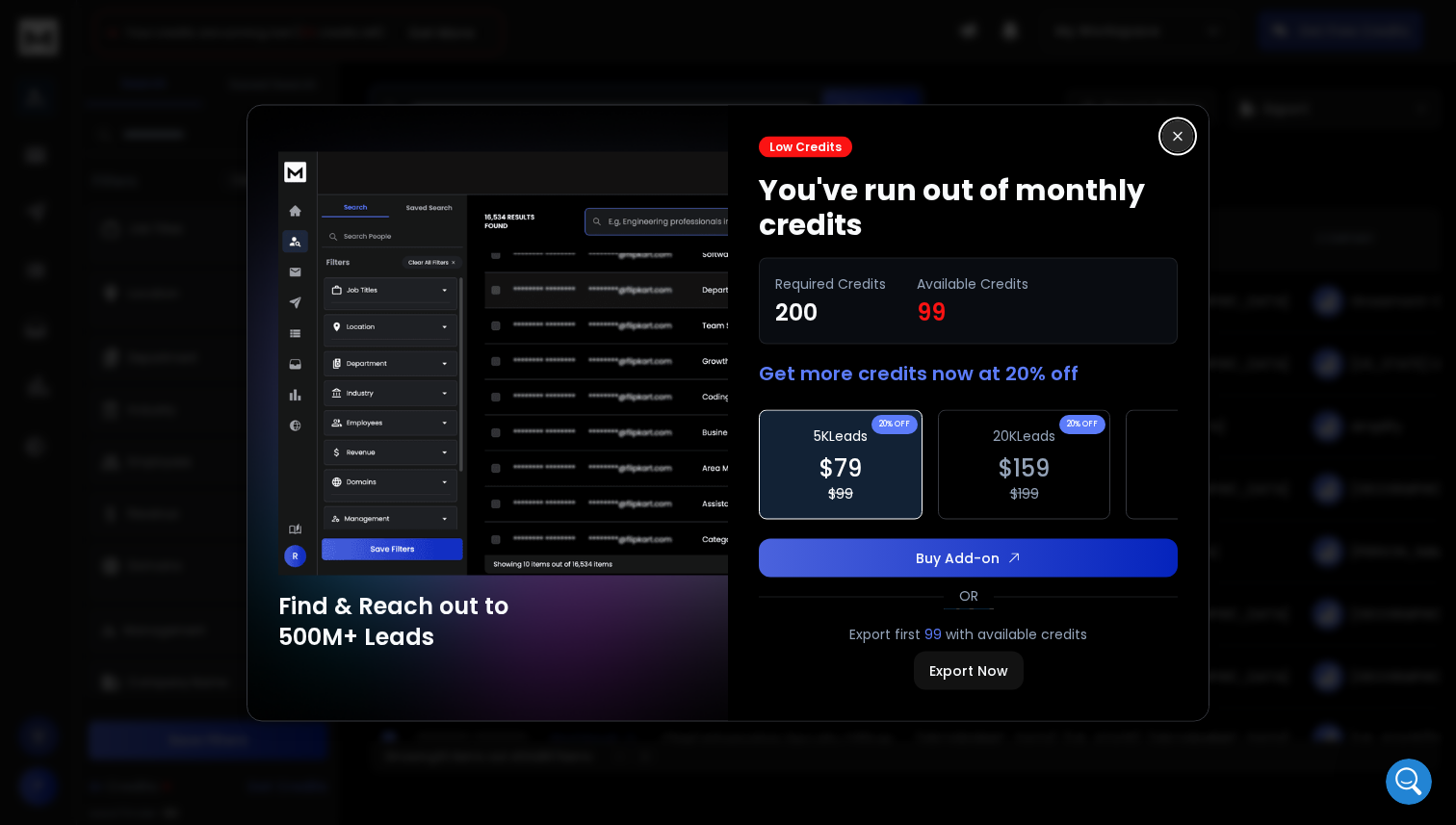
click at [1186, 121] on button "Close" at bounding box center [1177, 135] width 30 height 30
